Goal: Information Seeking & Learning: Learn about a topic

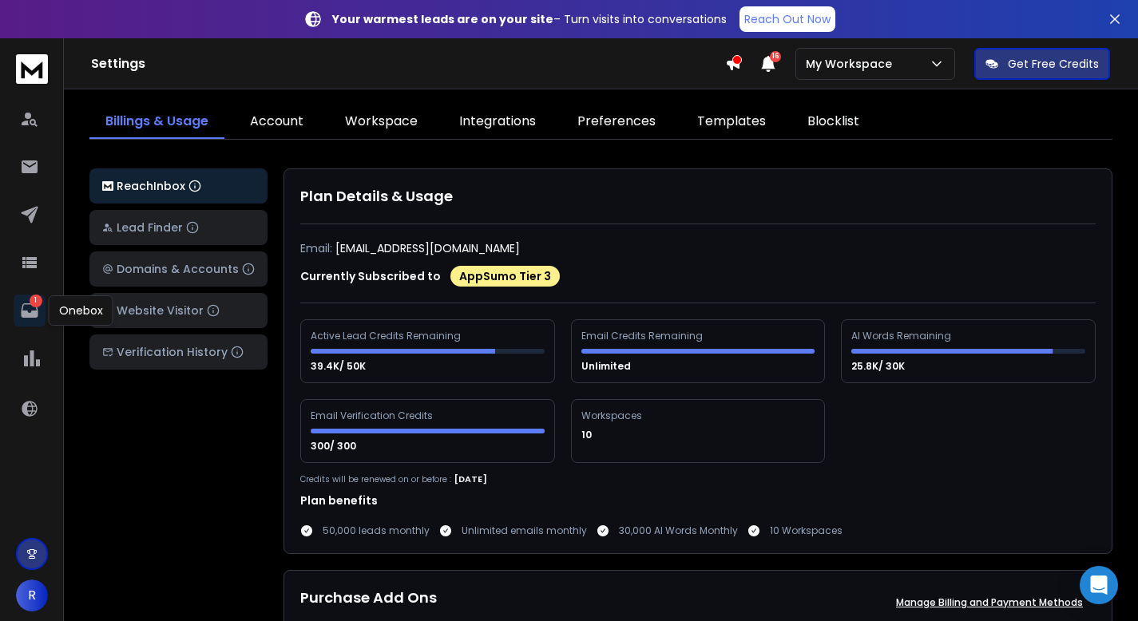
click at [20, 302] on icon at bounding box center [29, 310] width 19 height 19
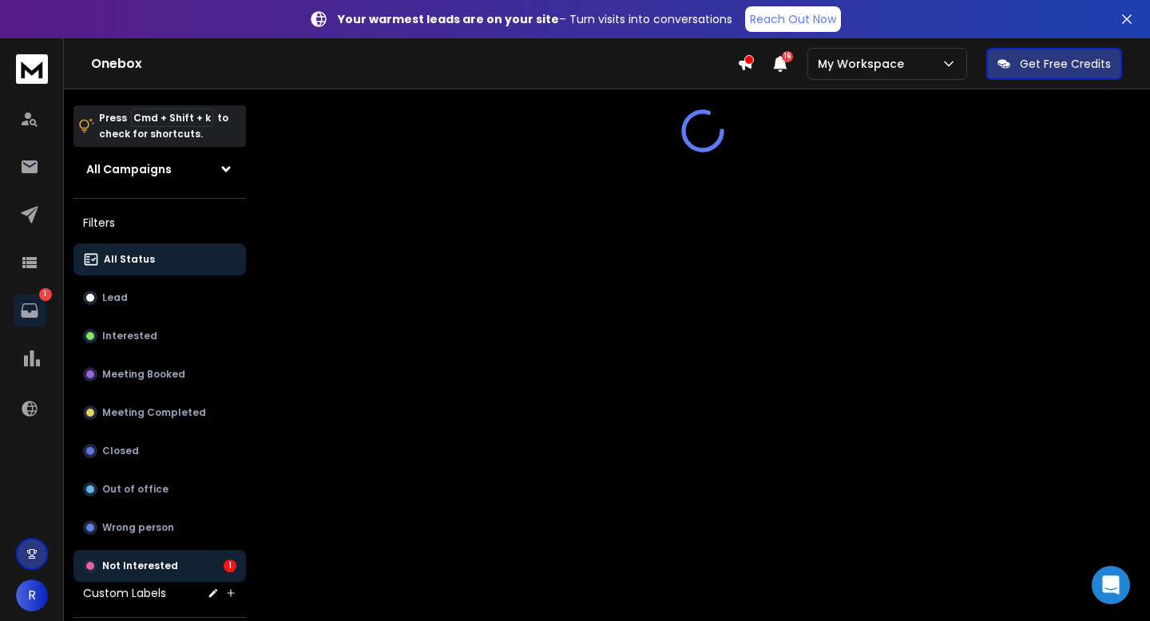
click at [178, 567] on button "Not Interested 1" at bounding box center [159, 566] width 172 height 32
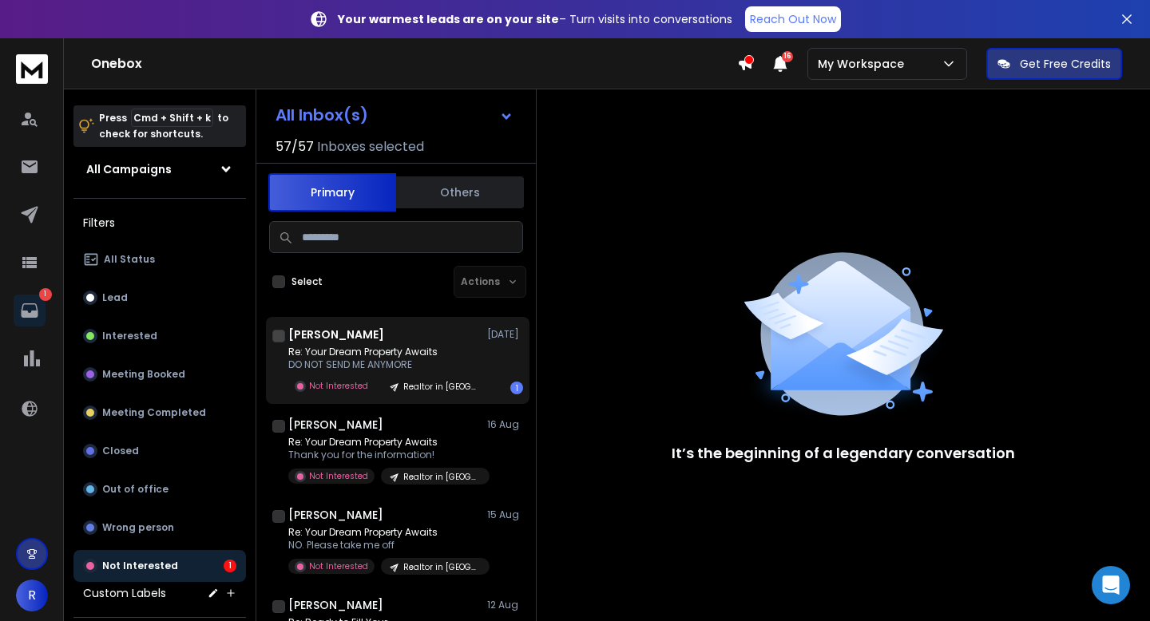
click at [401, 342] on div "[PERSON_NAME] [DATE]" at bounding box center [405, 335] width 235 height 16
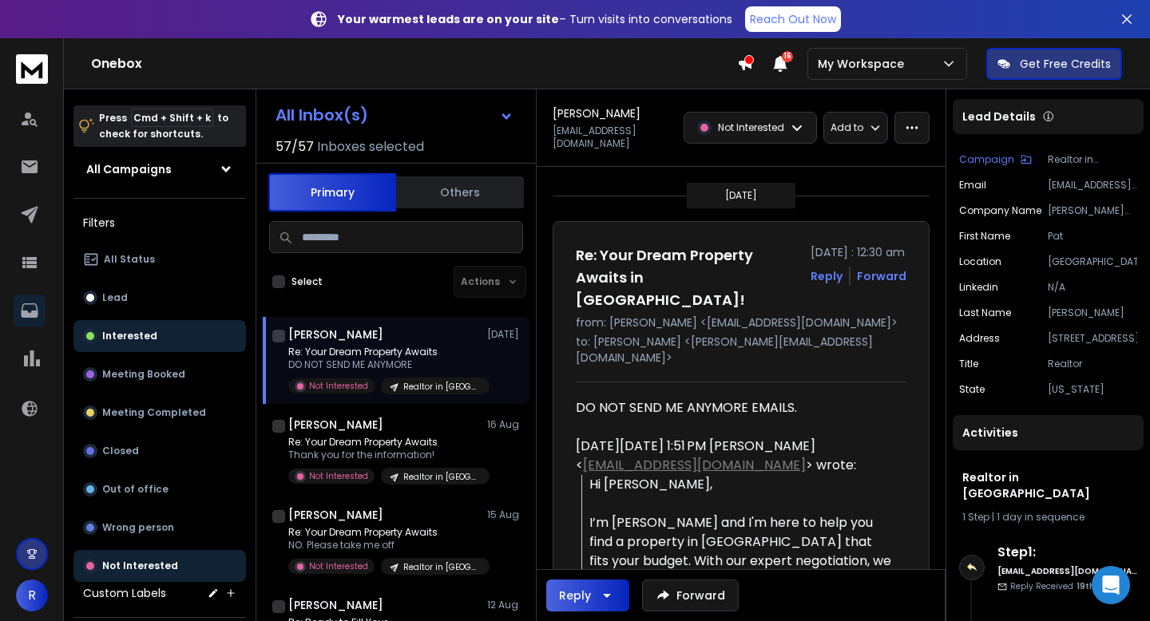
click at [141, 343] on div "Interested" at bounding box center [120, 336] width 74 height 14
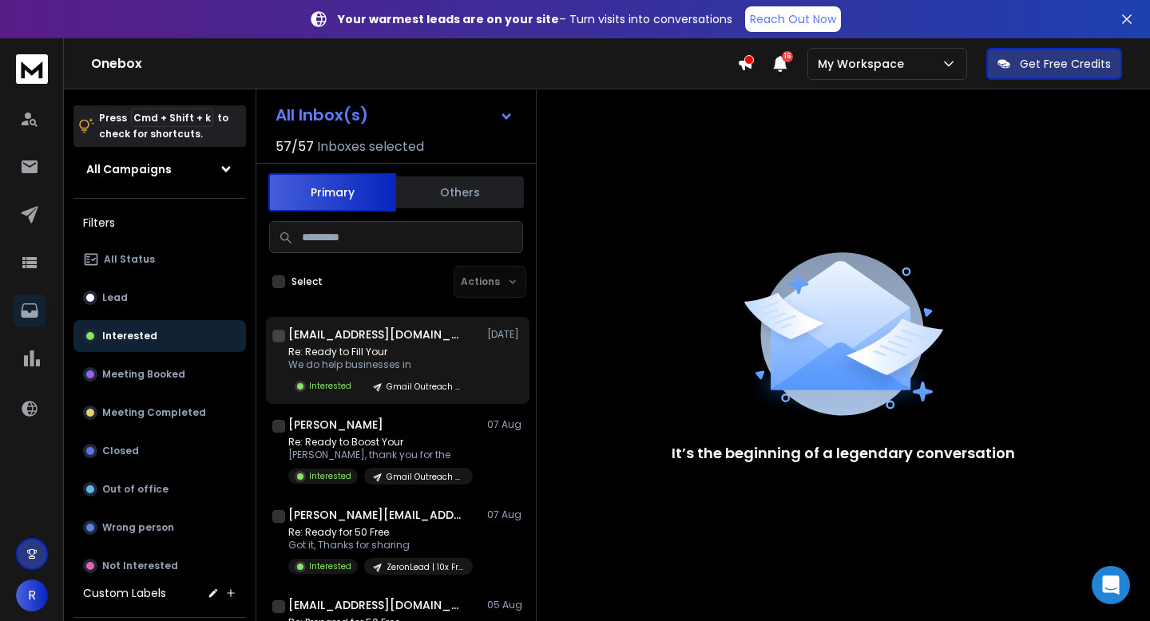
click at [360, 358] on p "We do help businesses in" at bounding box center [380, 364] width 184 height 13
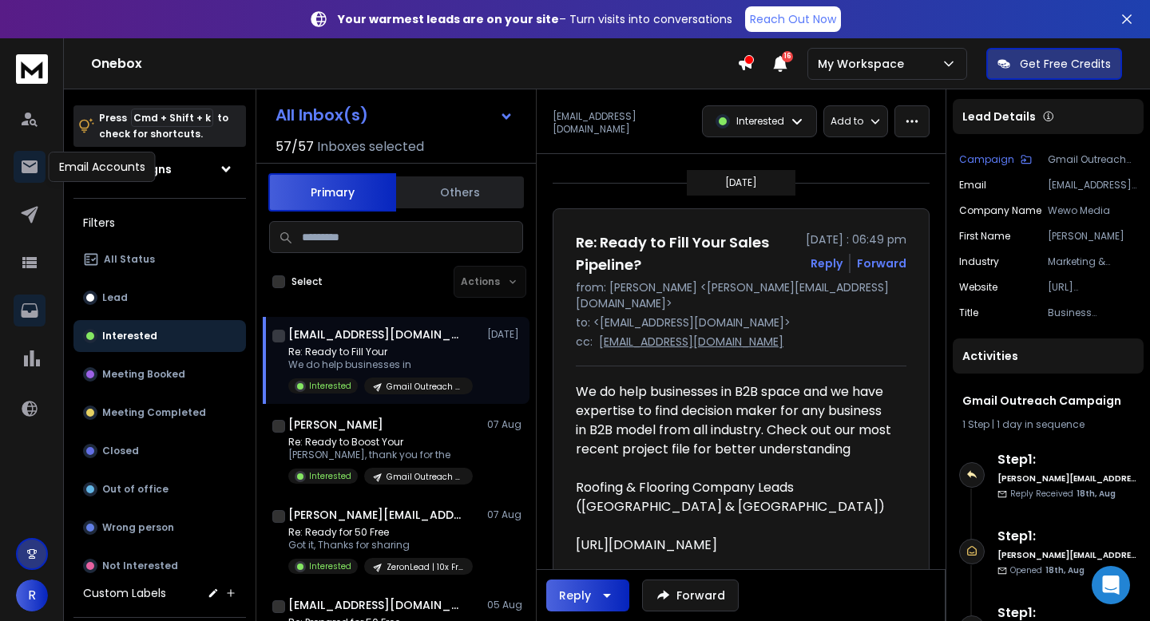
click at [33, 167] on icon at bounding box center [30, 166] width 16 height 13
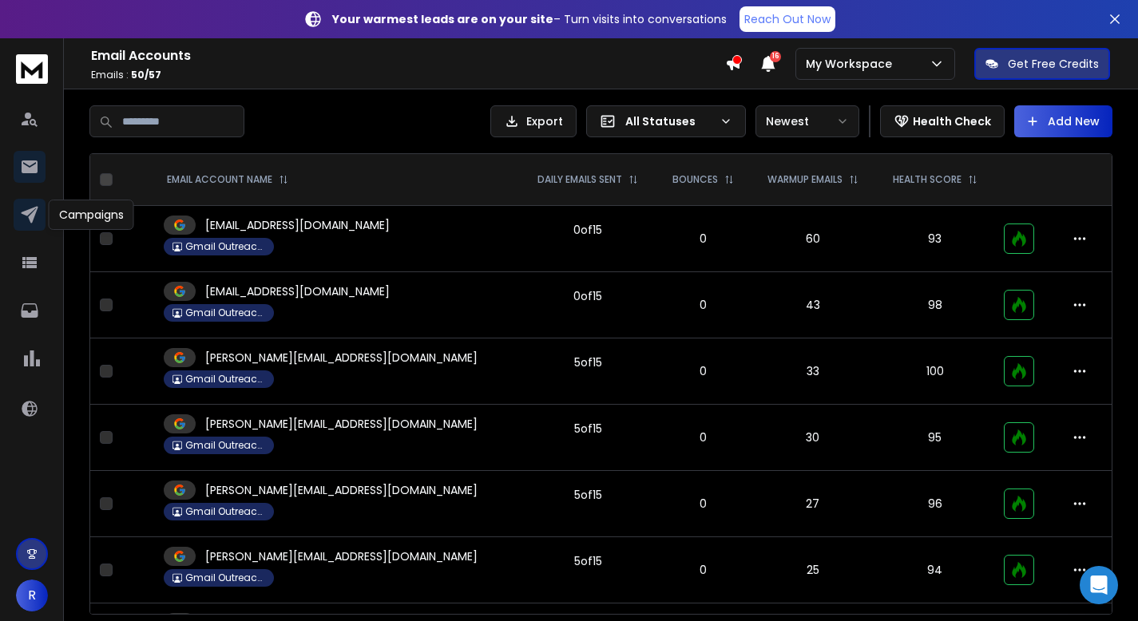
click at [42, 208] on link at bounding box center [30, 215] width 32 height 32
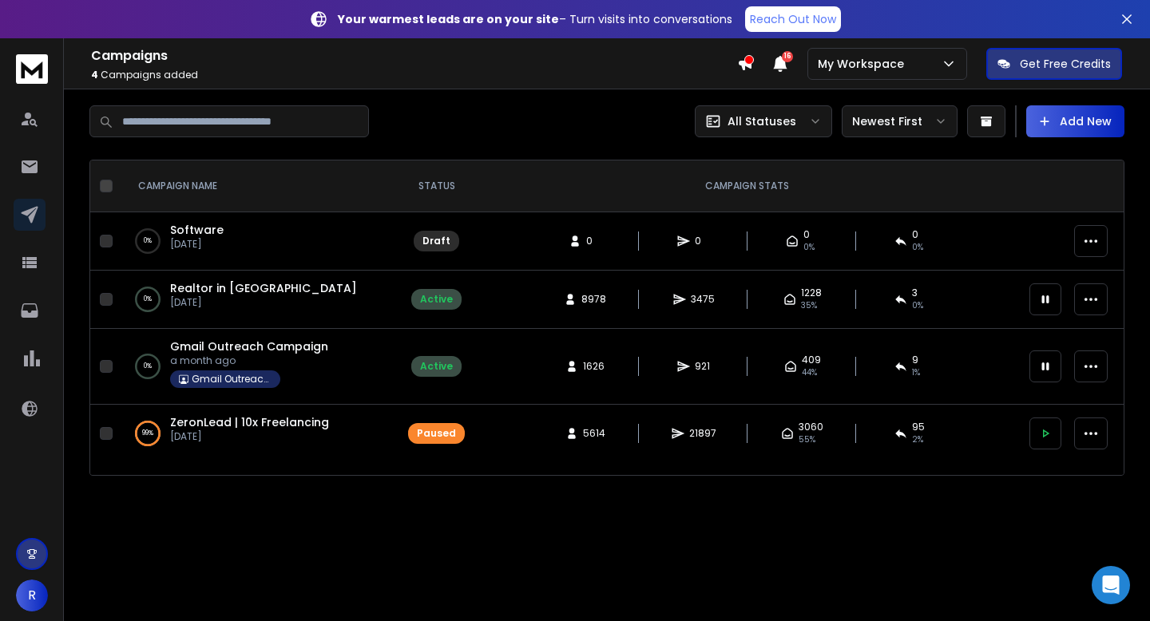
click at [279, 358] on p "a month ago" at bounding box center [249, 360] width 158 height 13
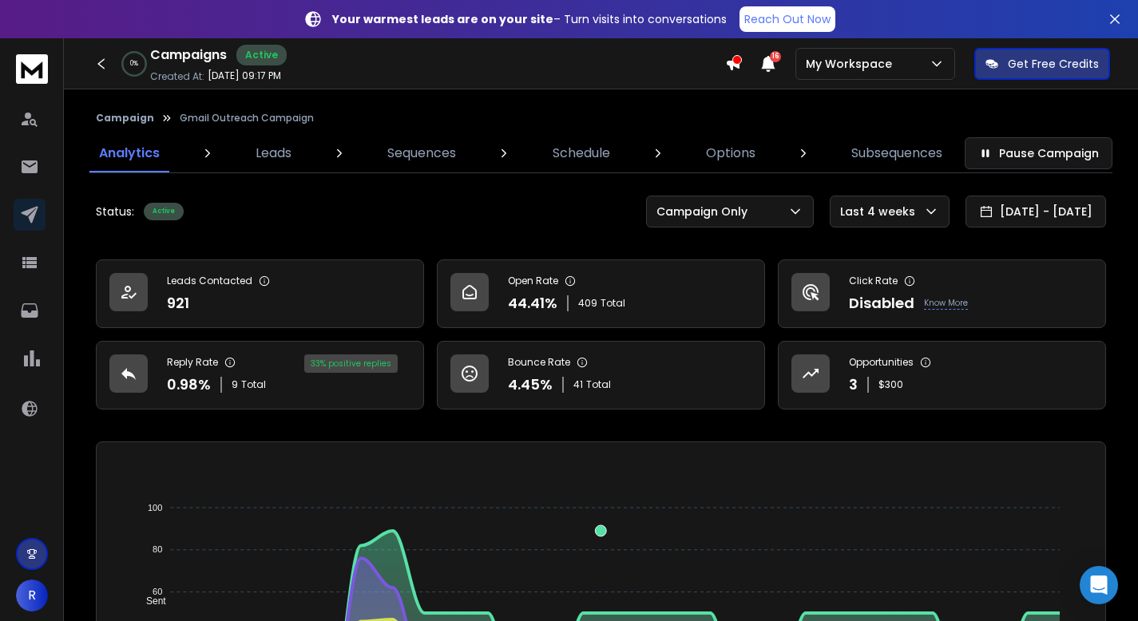
click at [279, 373] on link "Reply Rate 0.98 % 9 Total 33 % positive replies" at bounding box center [260, 375] width 328 height 69
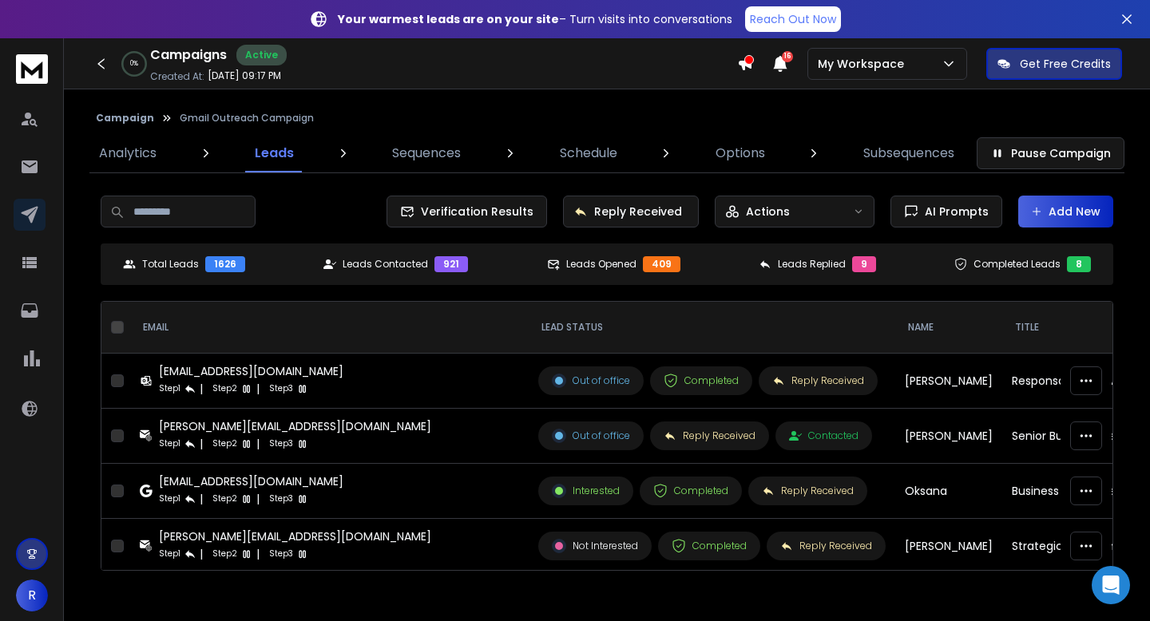
click at [323, 378] on div "[EMAIL_ADDRESS][DOMAIN_NAME] Step 1 | Step 2 | Step 3" at bounding box center [329, 380] width 379 height 35
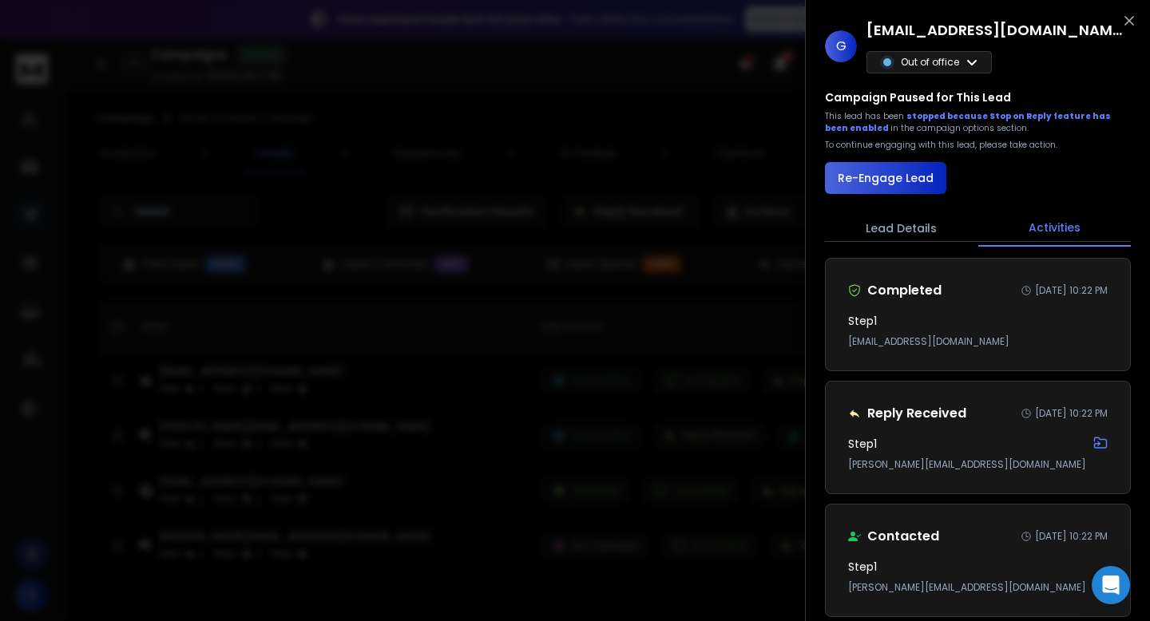
click at [1043, 228] on button "Activities" at bounding box center [1054, 228] width 153 height 37
click at [972, 316] on div "Step 1" at bounding box center [977, 321] width 259 height 16
click at [544, 335] on div at bounding box center [575, 310] width 1150 height 621
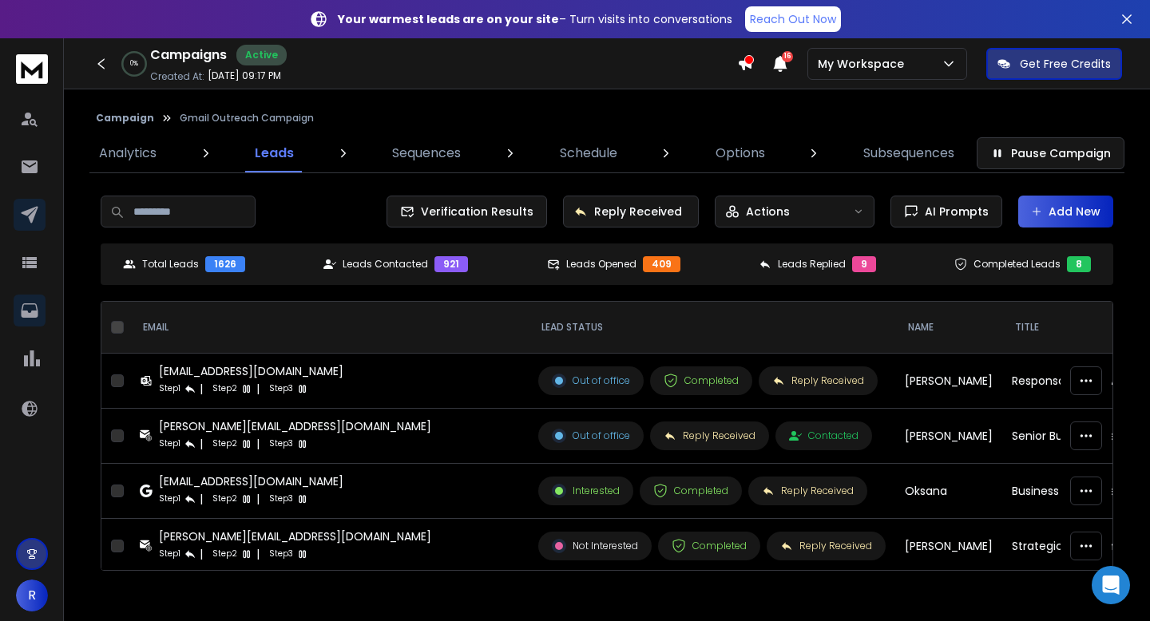
click at [26, 313] on icon at bounding box center [29, 310] width 17 height 14
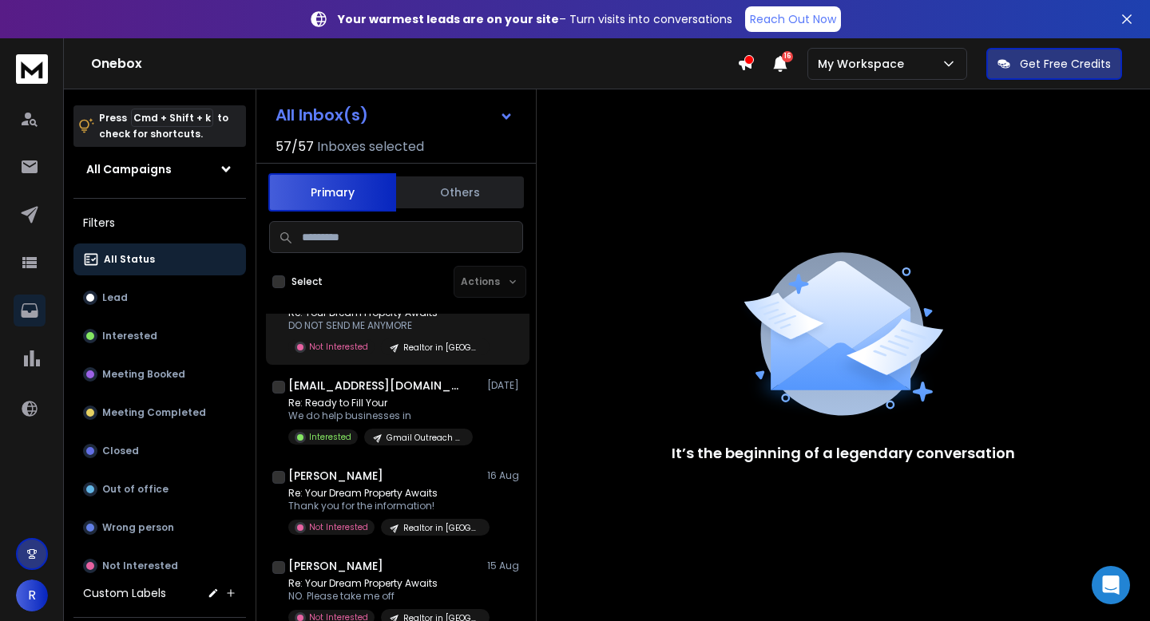
scroll to position [43, 0]
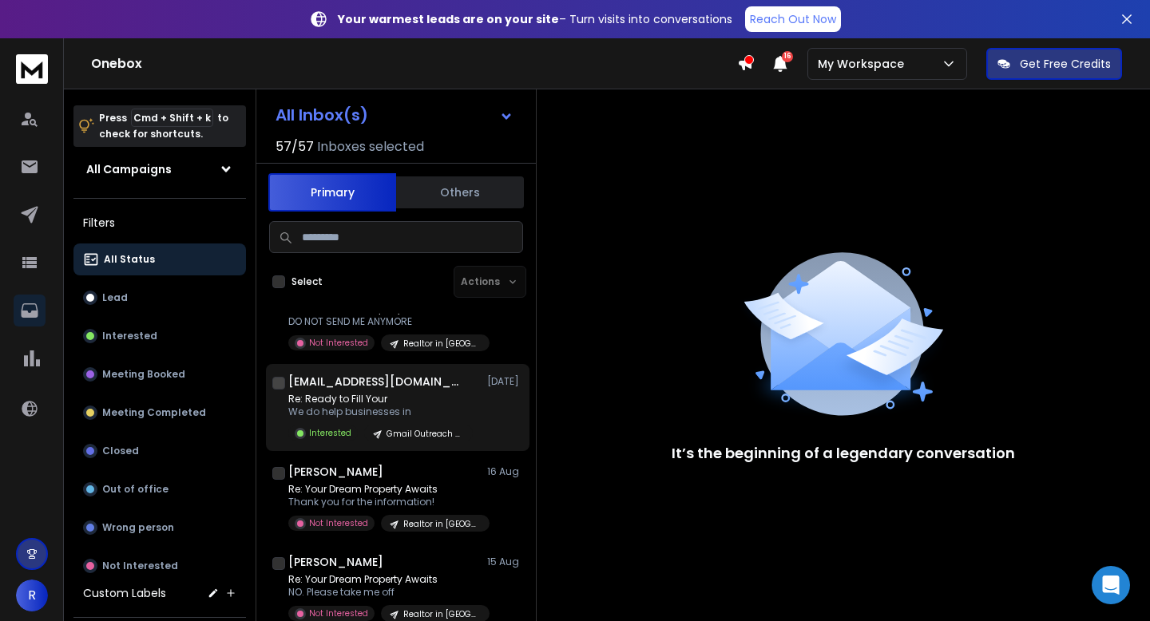
click at [371, 378] on h1 "[EMAIL_ADDRESS][DOMAIN_NAME]" at bounding box center [376, 382] width 176 height 16
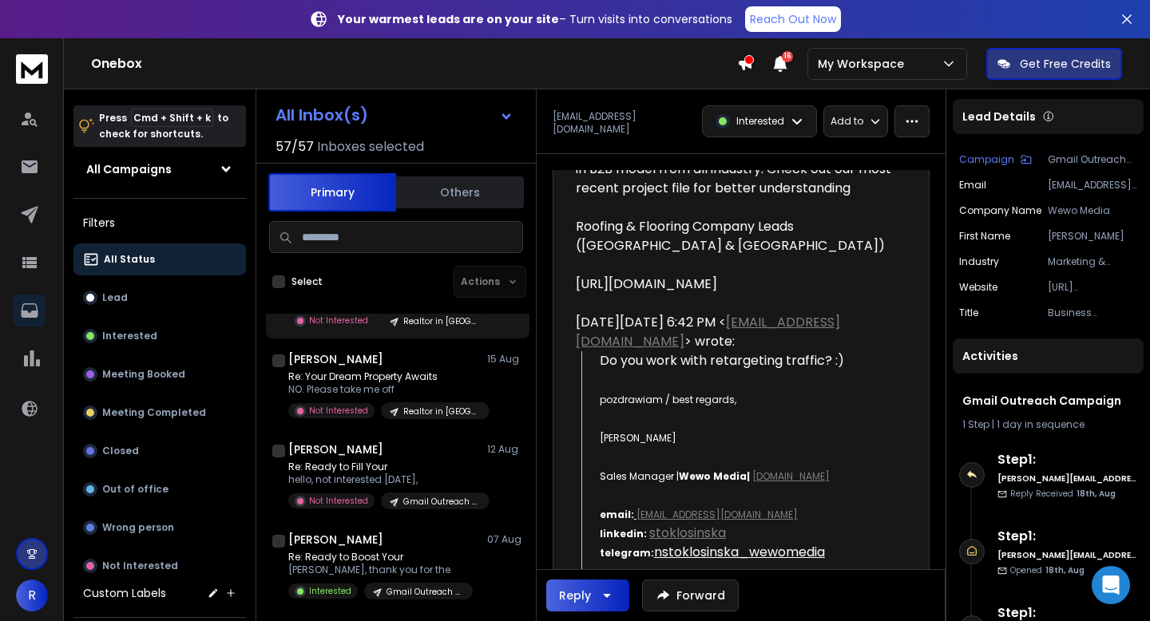
scroll to position [0, 0]
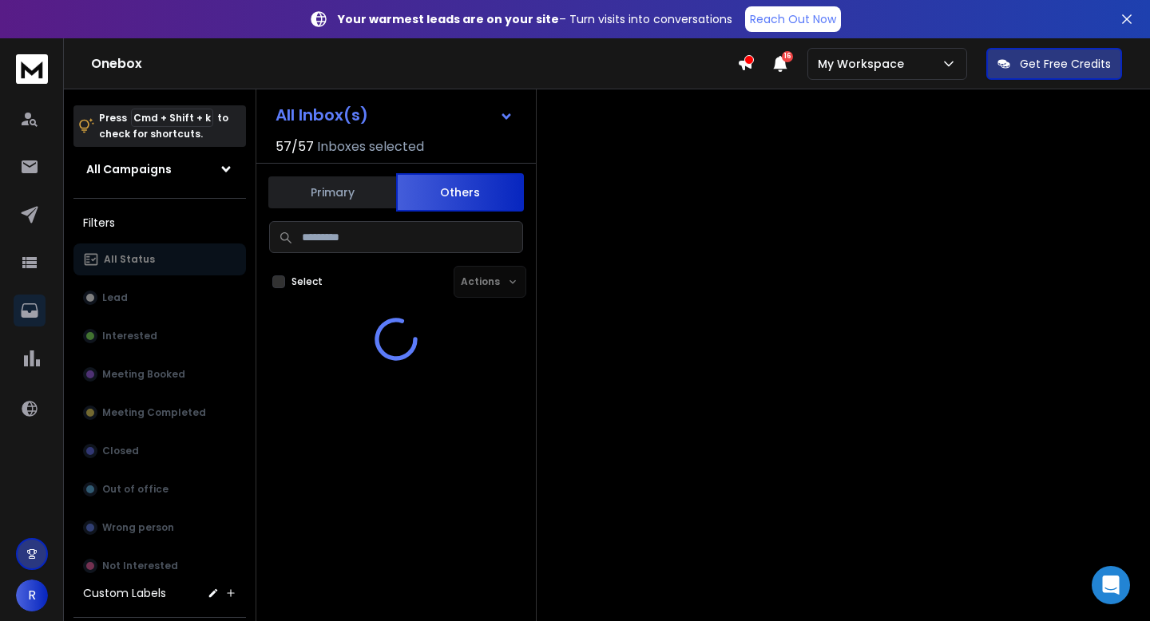
click at [457, 195] on button "Others" at bounding box center [460, 192] width 128 height 38
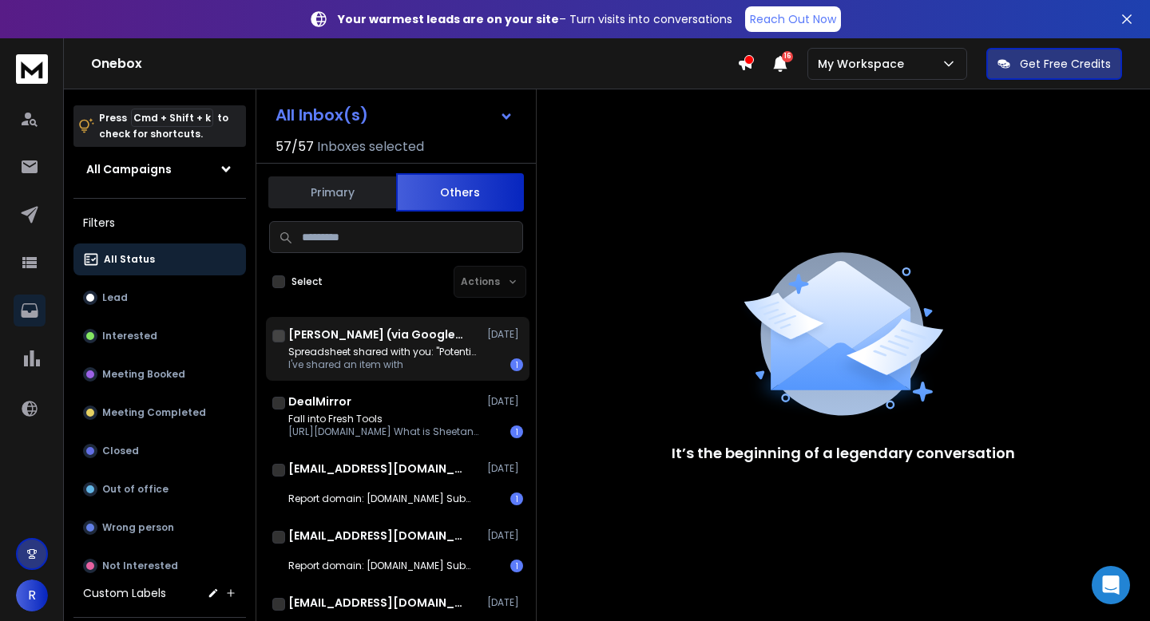
click at [379, 349] on p "Spreadsheet shared with you: "Potential" at bounding box center [384, 352] width 192 height 13
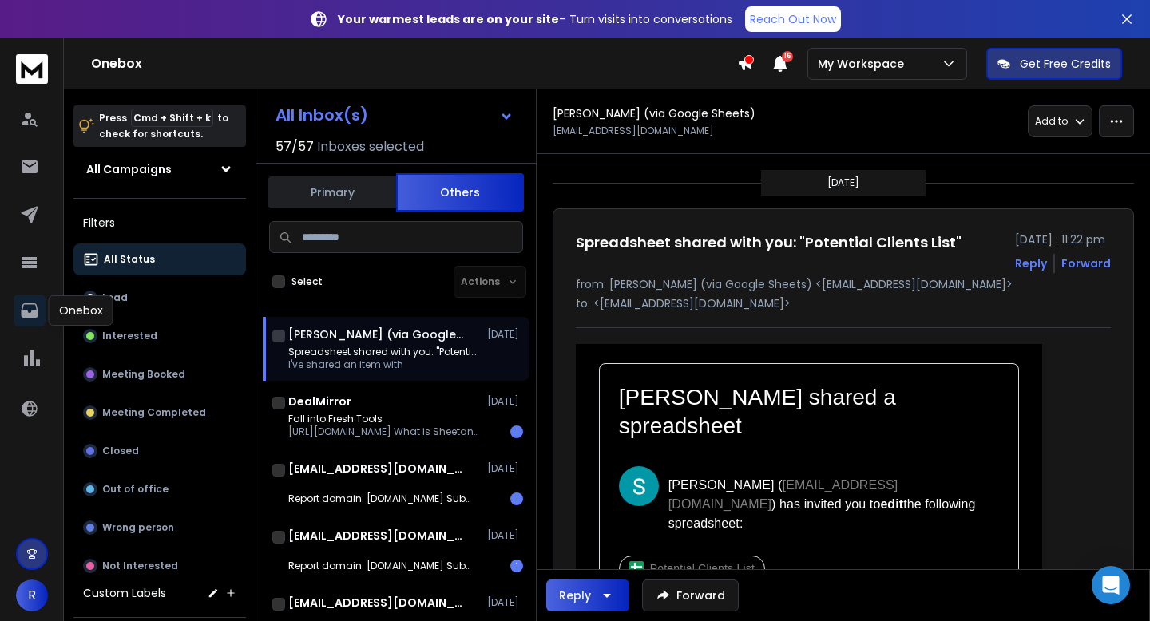
click at [31, 319] on icon at bounding box center [29, 310] width 19 height 19
click at [30, 318] on icon at bounding box center [29, 310] width 19 height 19
